Goal: Task Accomplishment & Management: Manage account settings

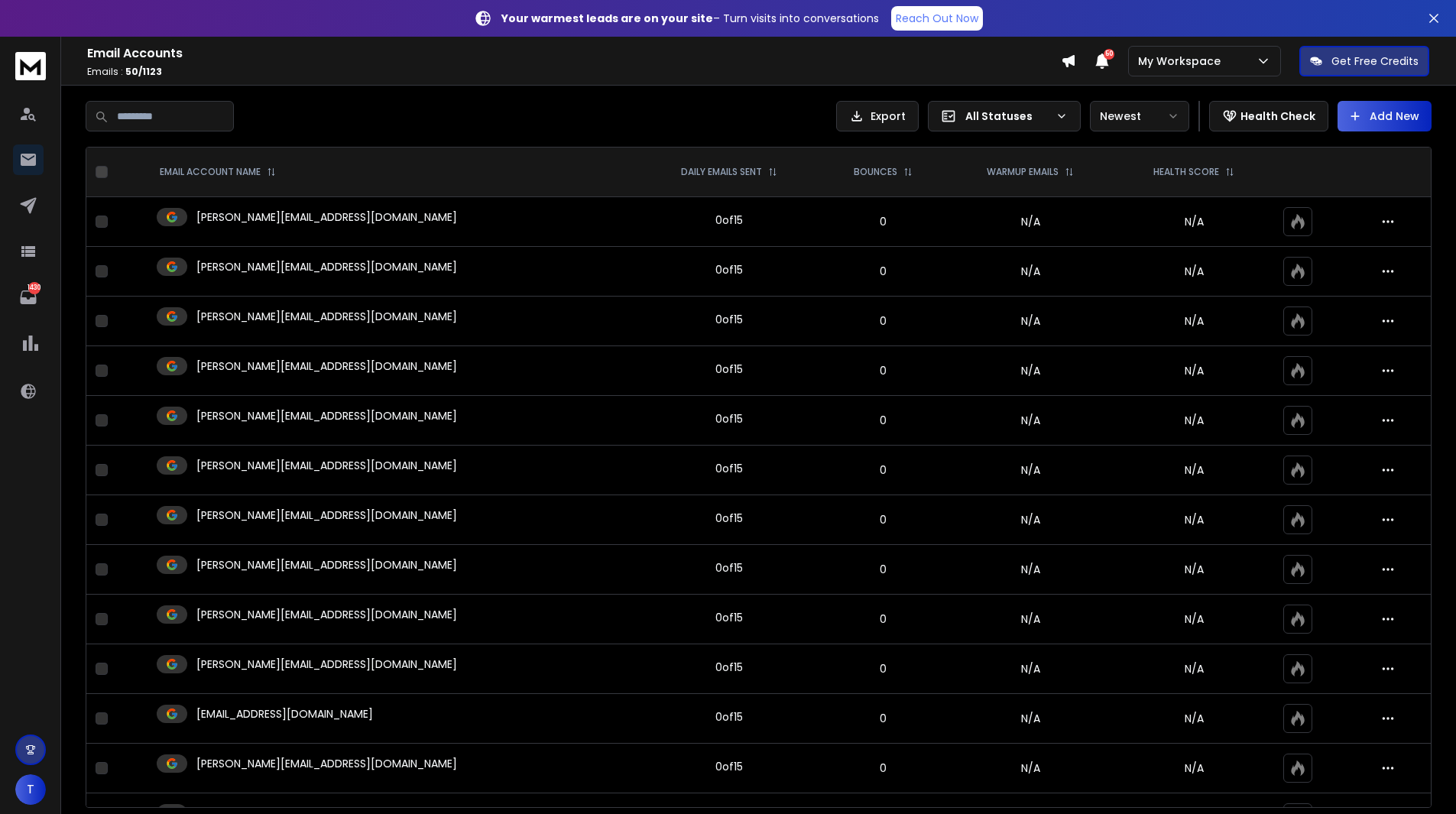
click at [1374, 119] on button "Add New" at bounding box center [1385, 116] width 94 height 31
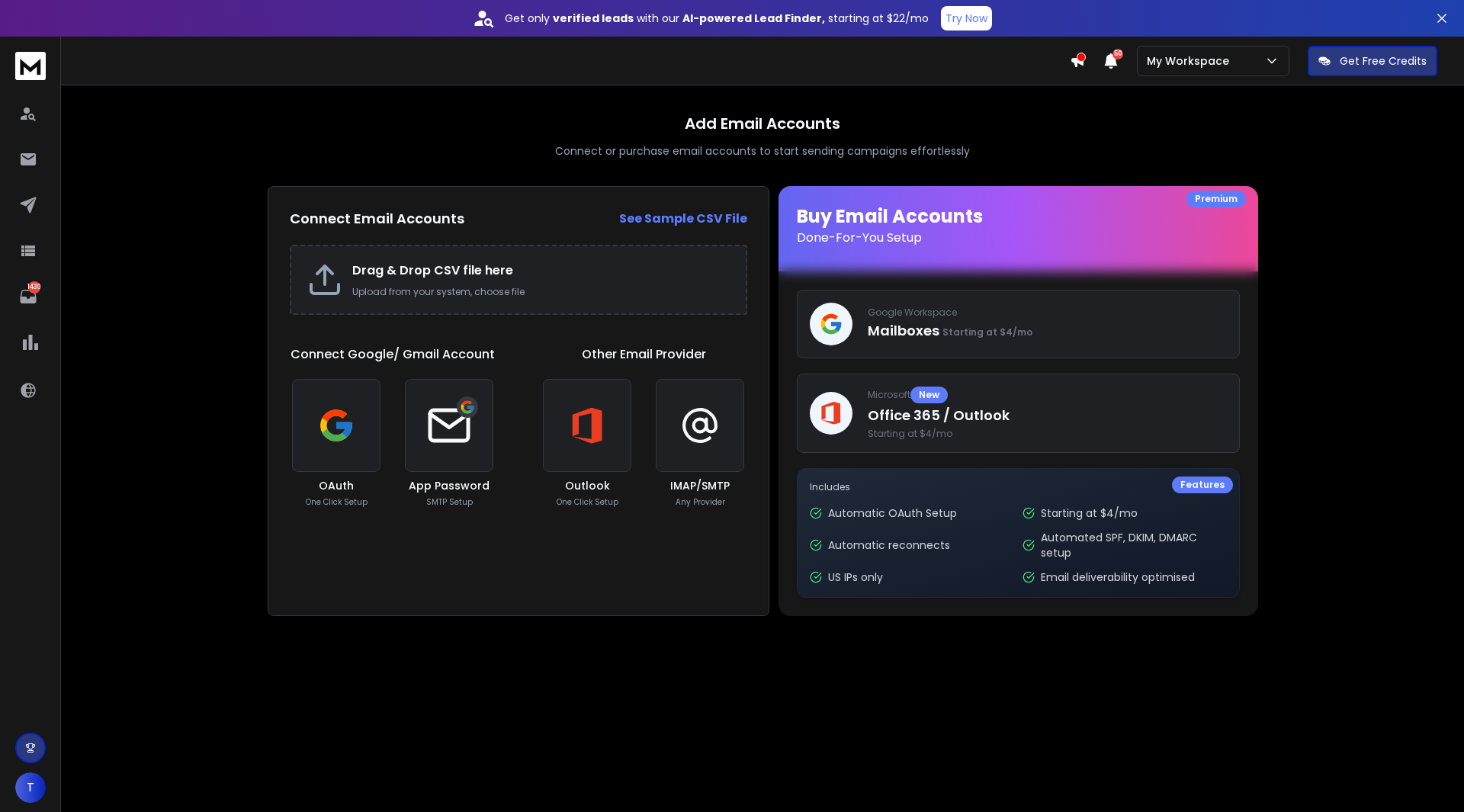
click at [333, 427] on icon at bounding box center [337, 425] width 38 height 46
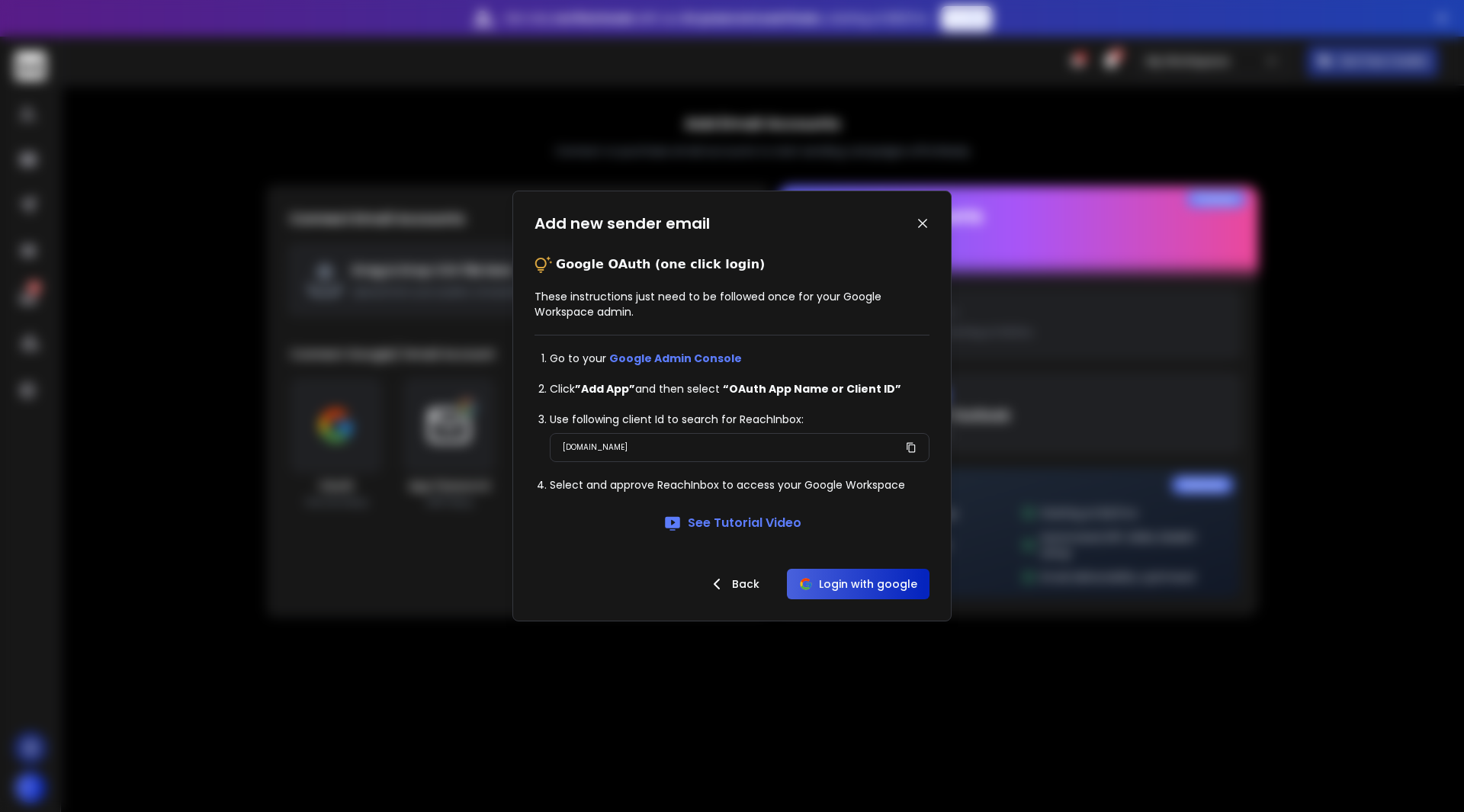
click at [870, 584] on button "Login with google" at bounding box center [859, 583] width 143 height 30
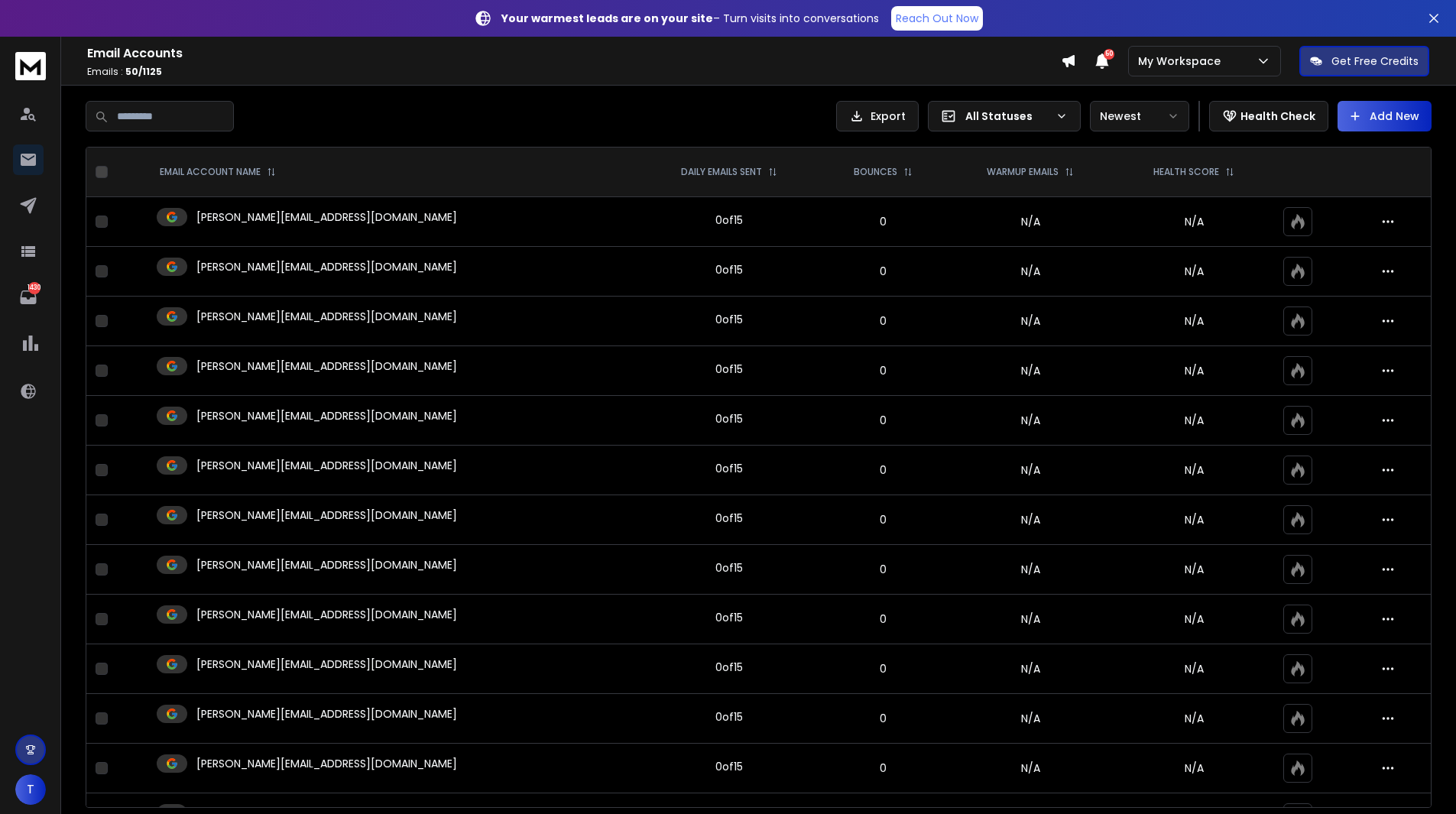
click at [1385, 107] on button "Add New" at bounding box center [1385, 116] width 94 height 31
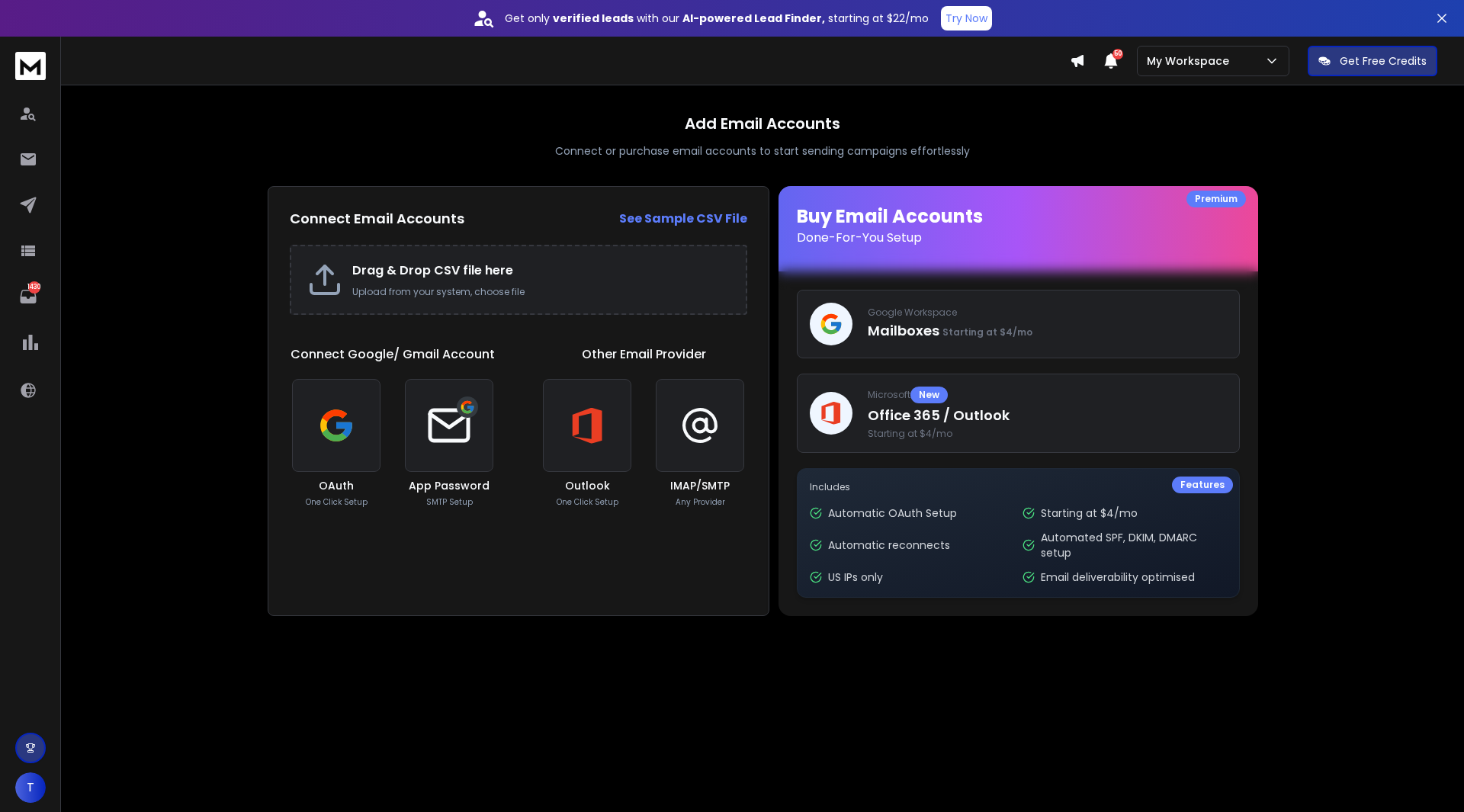
click at [310, 440] on div at bounding box center [337, 425] width 89 height 93
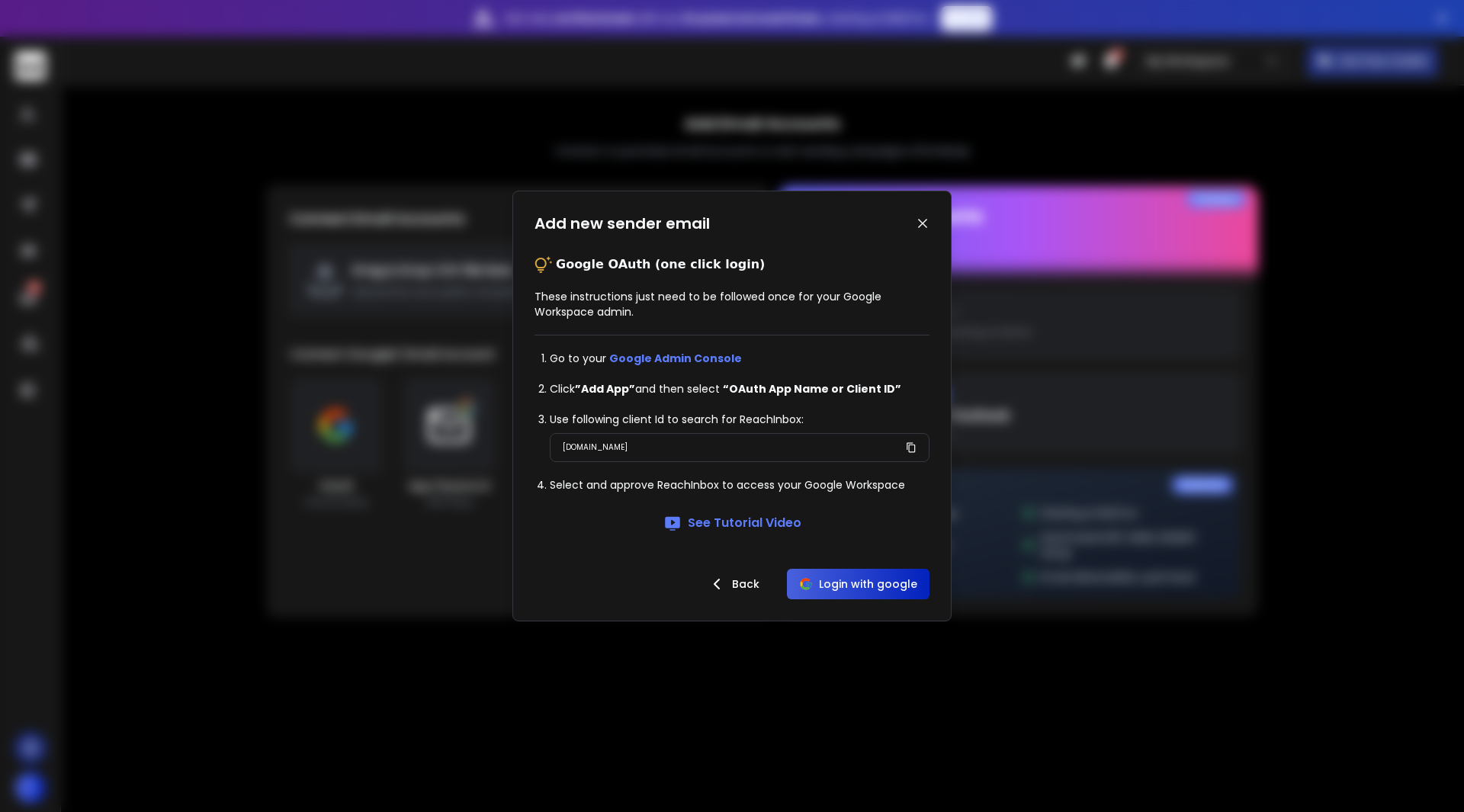
click at [868, 586] on button "Login with google" at bounding box center [859, 583] width 143 height 30
